Goal: Task Accomplishment & Management: Complete application form

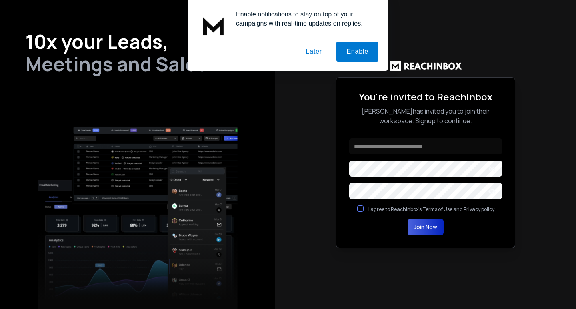
click at [494, 169] on icon at bounding box center [492, 169] width 7 height 5
click at [490, 189] on icon at bounding box center [492, 191] width 7 height 7
click at [360, 208] on button "I agree to ReachInbox's Terms of Use and Privacy policy" at bounding box center [360, 209] width 6 height 6
click at [416, 229] on button "Join Now" at bounding box center [426, 227] width 36 height 16
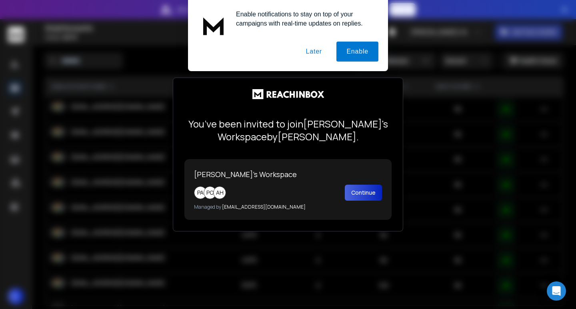
click at [363, 195] on button "Continue" at bounding box center [363, 193] width 37 height 16
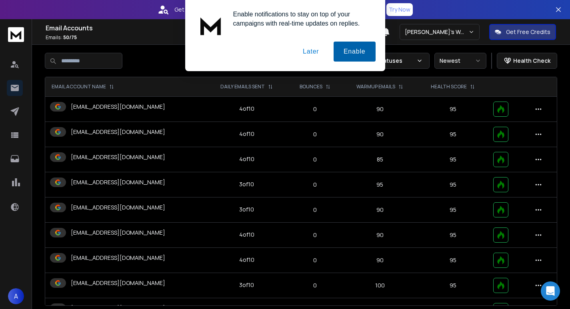
click at [354, 56] on button "Enable" at bounding box center [355, 52] width 42 height 20
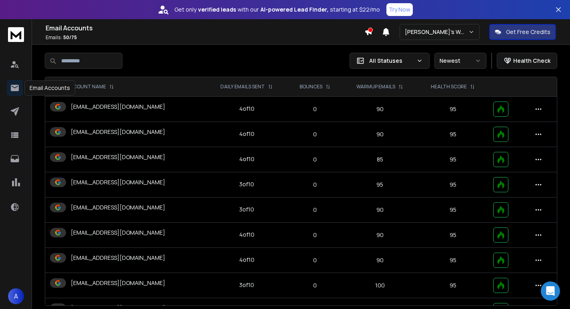
click at [13, 90] on icon at bounding box center [15, 88] width 8 height 6
click at [558, 11] on icon at bounding box center [558, 9] width 7 height 7
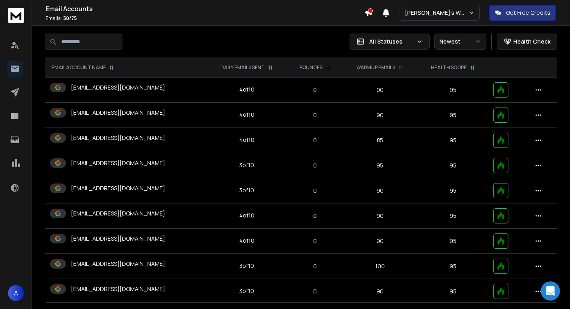
click at [321, 39] on div at bounding box center [195, 42] width 300 height 16
click at [327, 16] on p "Emails : 50 / 75" at bounding box center [205, 18] width 319 height 6
click at [284, 10] on h1 "Email Accounts" at bounding box center [205, 9] width 319 height 10
click at [18, 64] on icon at bounding box center [15, 69] width 10 height 10
click at [7, 233] on div "A" at bounding box center [16, 154] width 32 height 309
